Goal: Find contact information: Find contact information

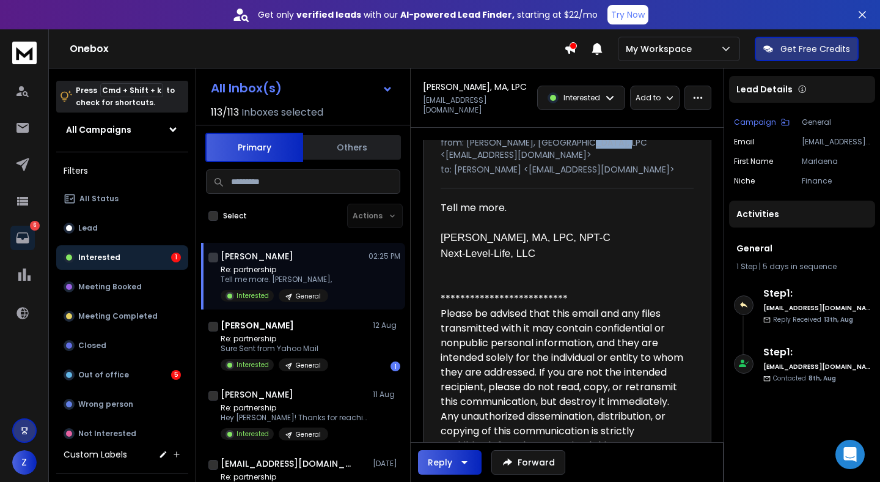
scroll to position [86, 0]
drag, startPoint x: 597, startPoint y: 233, endPoint x: 518, endPoint y: 233, distance: 78.8
click at [518, 233] on div "[PERSON_NAME], MA, LPC, NPT-C" at bounding box center [562, 237] width 243 height 16
copy span "MA, LPC, NPT-C"
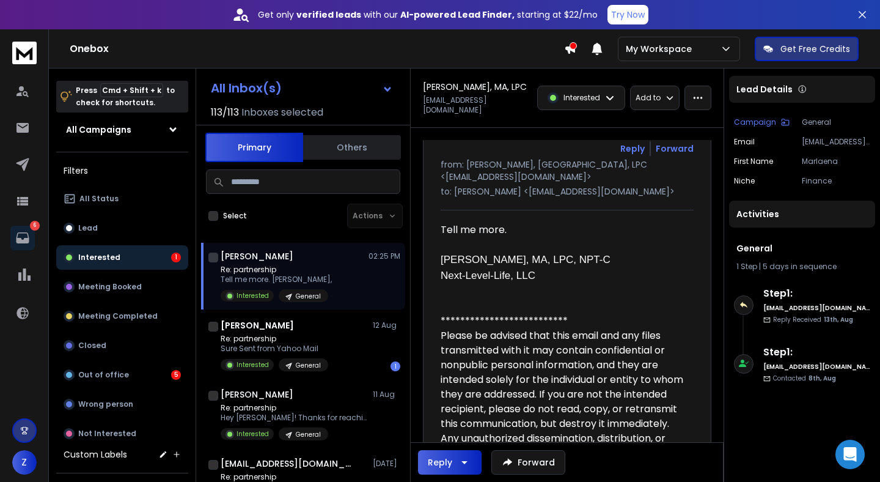
click at [604, 164] on p "from: [PERSON_NAME], [GEOGRAPHIC_DATA], LPC <[EMAIL_ADDRESS][DOMAIN_NAME]>" at bounding box center [567, 170] width 253 height 24
copy p "marlaena"
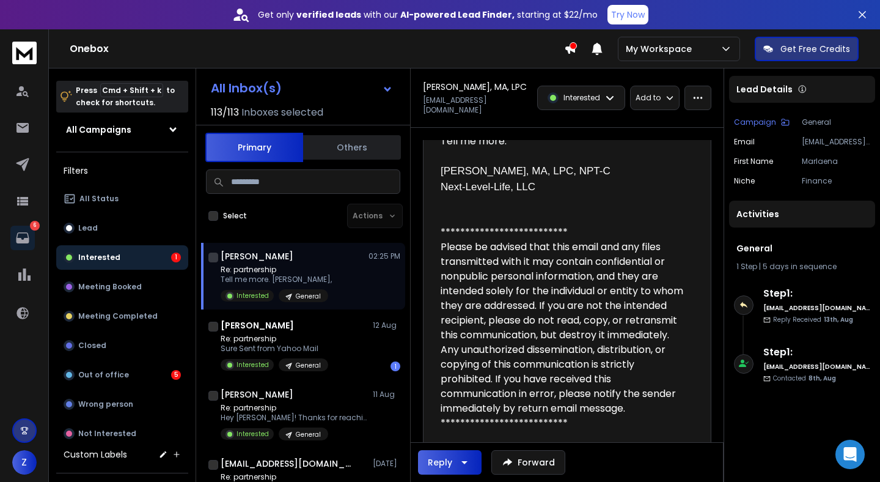
scroll to position [0, 0]
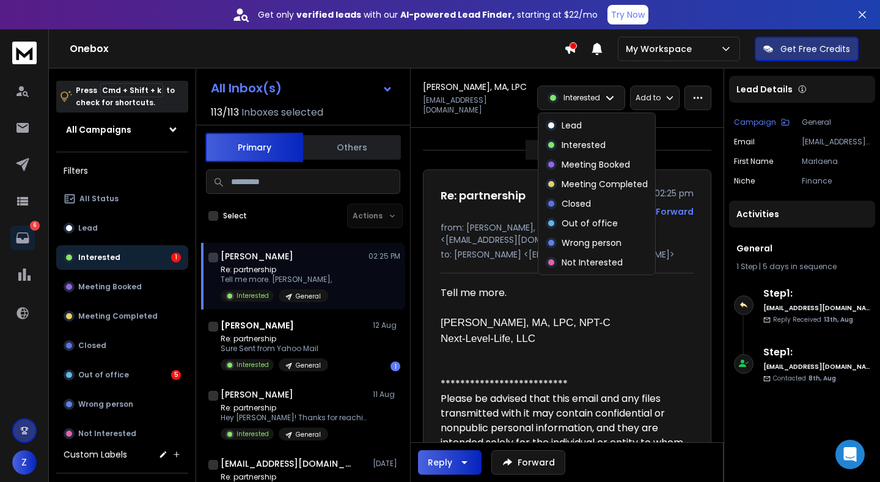
click at [598, 95] on p "Interested" at bounding box center [582, 98] width 37 height 10
click at [607, 244] on p "Wrong person" at bounding box center [592, 243] width 60 height 12
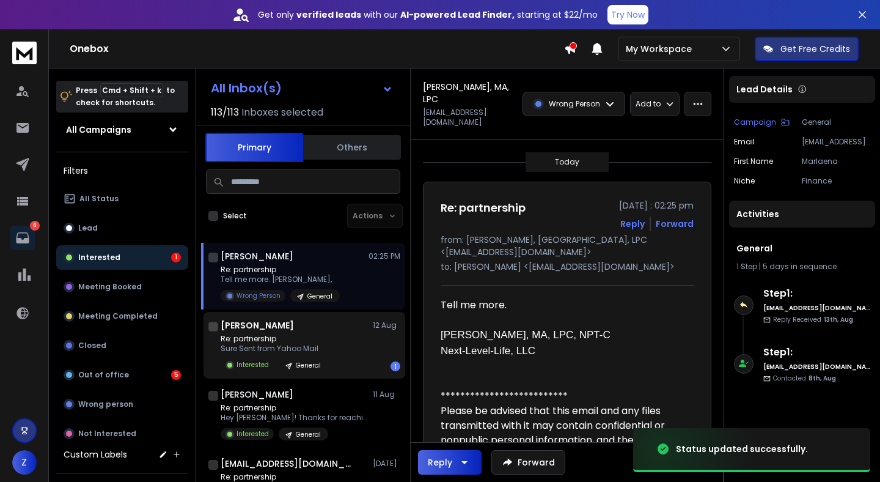
click at [335, 343] on div "Re: partnership Sure Sent from Yahoo Mail Interested General 1" at bounding box center [311, 352] width 180 height 37
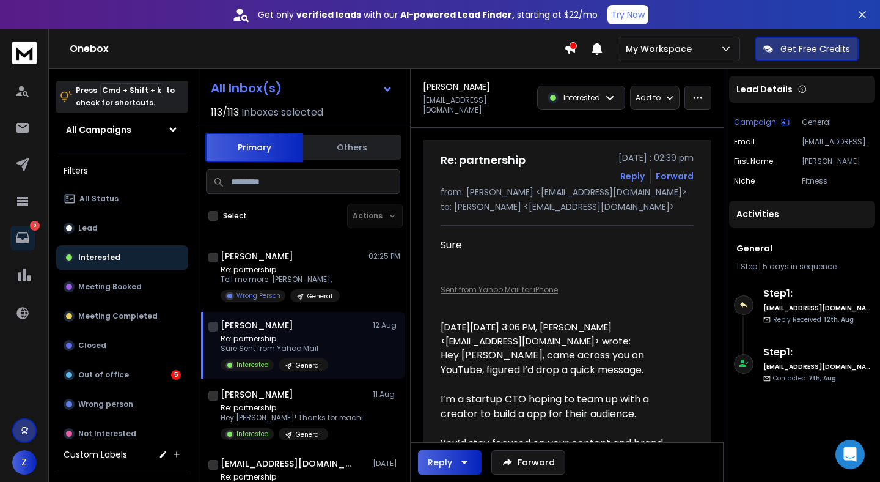
scroll to position [39, 0]
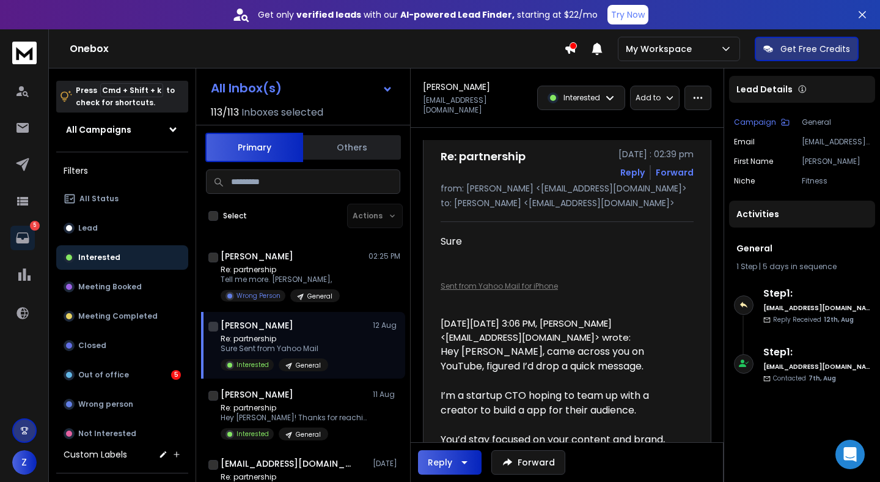
click at [561, 182] on p "from: [PERSON_NAME] <[EMAIL_ADDRESS][DOMAIN_NAME]>" at bounding box center [567, 188] width 253 height 12
copy p "isaactaylor1025"
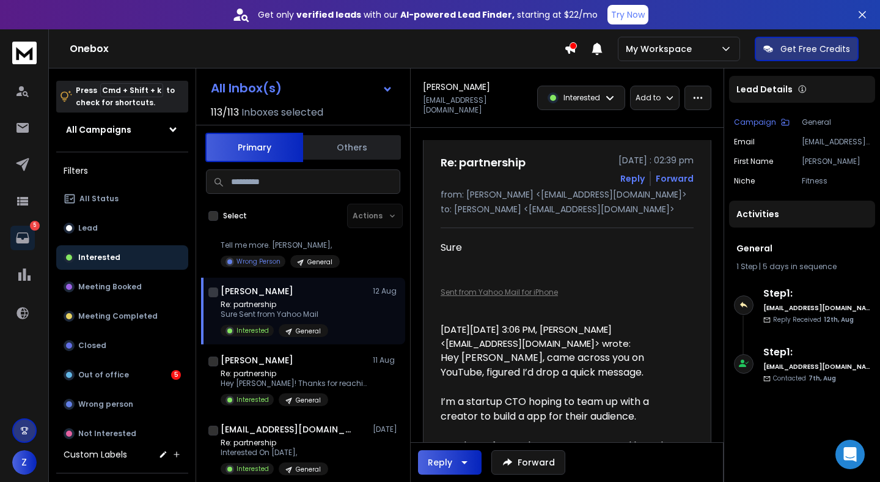
scroll to position [35, 0]
click at [342, 313] on div "Re: partnership Sure Sent from Yahoo Mail Interested General" at bounding box center [311, 317] width 180 height 37
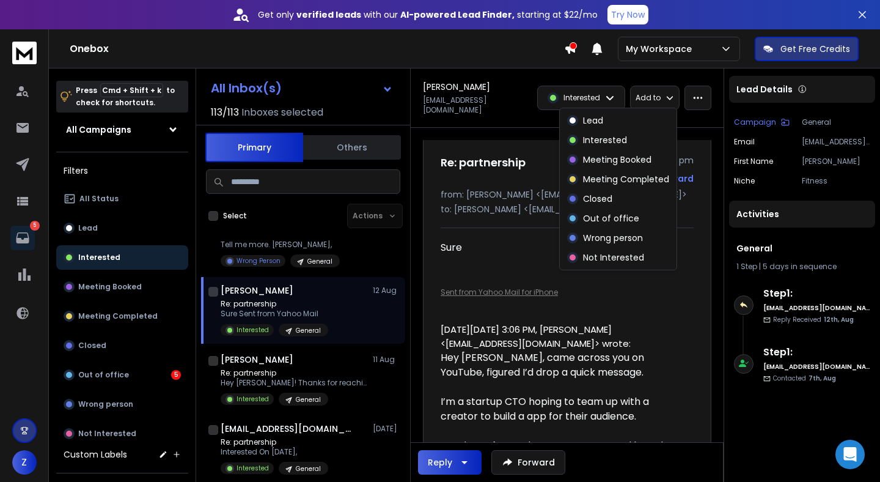
click at [600, 93] on p "Interested" at bounding box center [582, 98] width 37 height 10
click at [615, 255] on p "Not Interested" at bounding box center [613, 257] width 61 height 12
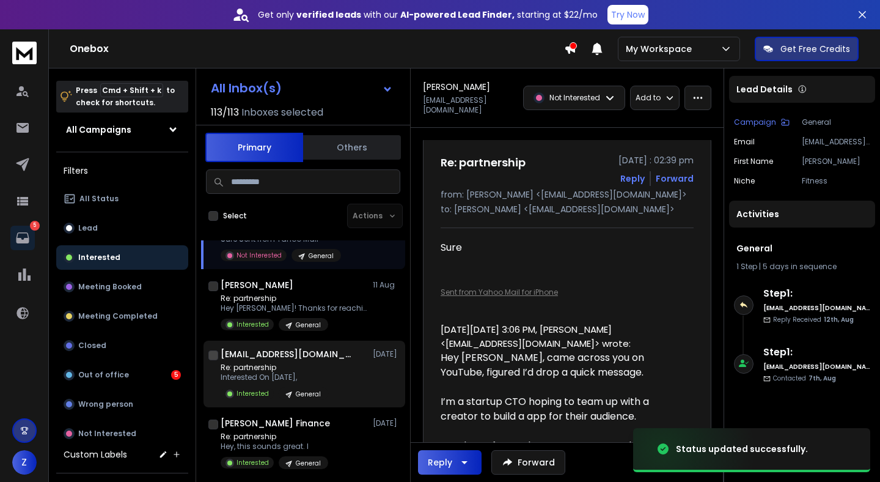
scroll to position [111, 0]
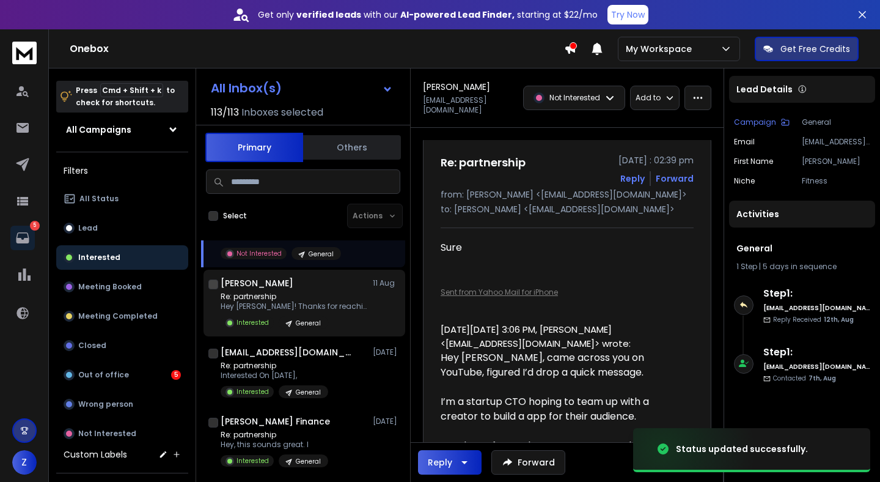
click at [343, 317] on div "Re: partnership Hey [PERSON_NAME]! Thanks for reaching Interested General" at bounding box center [311, 310] width 180 height 37
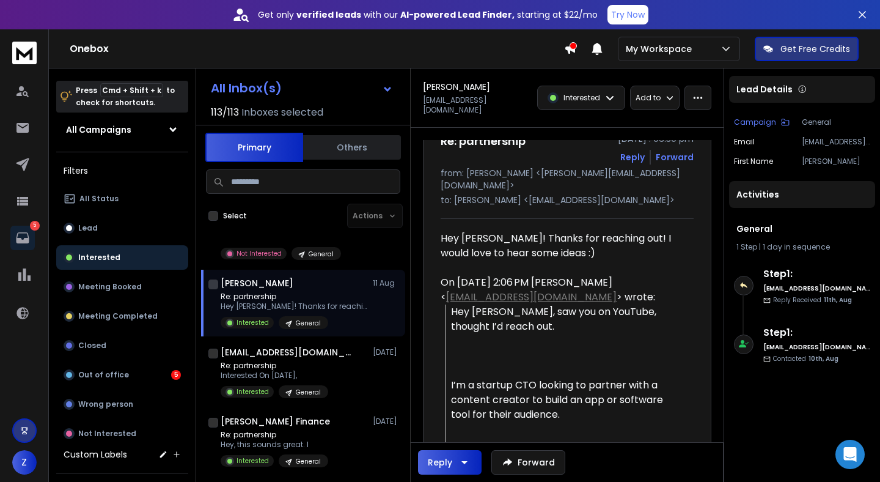
scroll to position [53, 0]
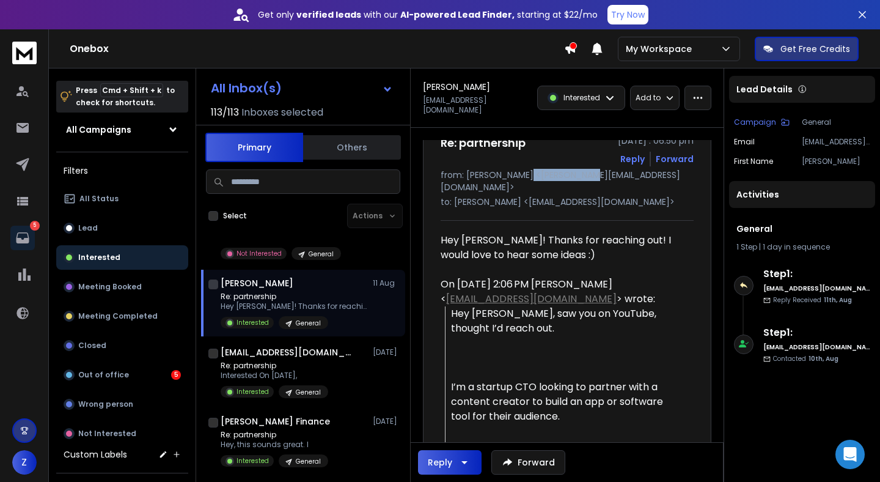
drag, startPoint x: 527, startPoint y: 164, endPoint x: 593, endPoint y: 167, distance: 66.7
click at [593, 169] on p "from: [PERSON_NAME] <[PERSON_NAME][EMAIL_ADDRESS][DOMAIN_NAME]>" at bounding box center [567, 181] width 253 height 24
copy p "[PERSON_NAME].warden02"
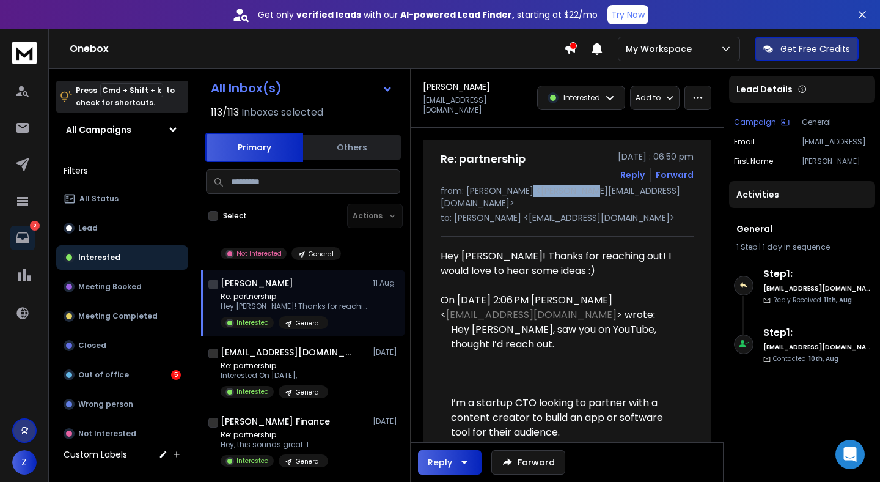
scroll to position [102, 0]
